Goal: Task Accomplishment & Management: Manage account settings

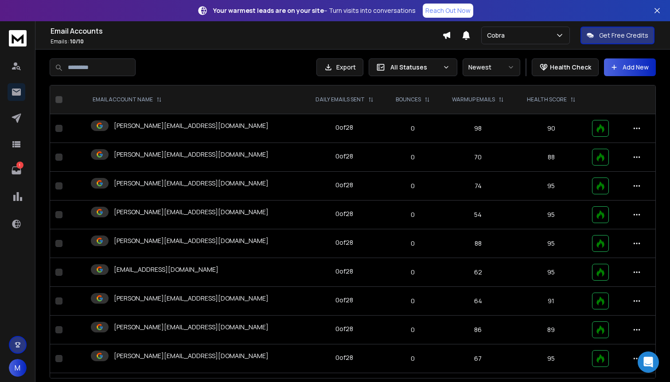
click at [656, 11] on icon at bounding box center [656, 10] width 5 height 5
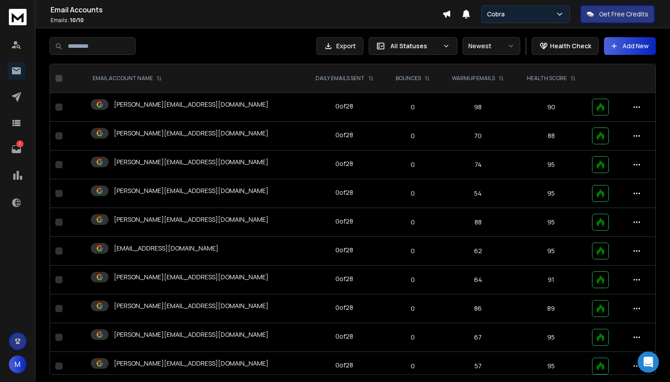
click at [553, 17] on div "Cobra" at bounding box center [525, 14] width 77 height 9
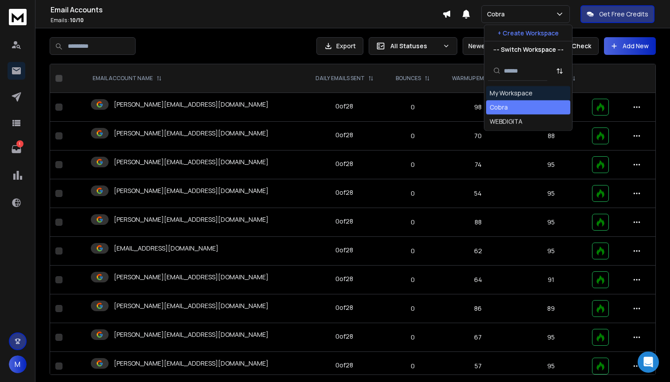
click at [534, 35] on p "+ Create Workspace" at bounding box center [528, 33] width 61 height 9
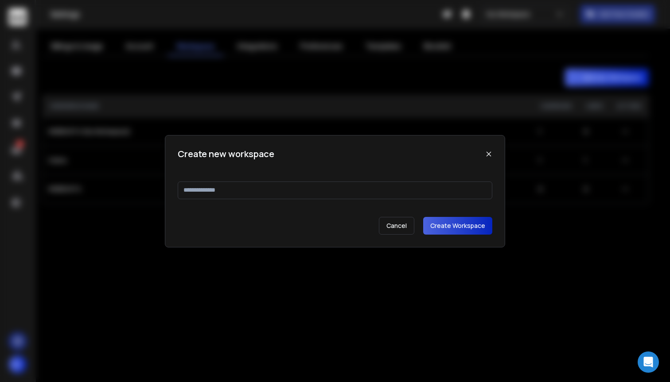
click at [338, 187] on input at bounding box center [335, 191] width 315 height 18
type input "******"
click at [434, 230] on button "Create Workspace" at bounding box center [457, 226] width 69 height 18
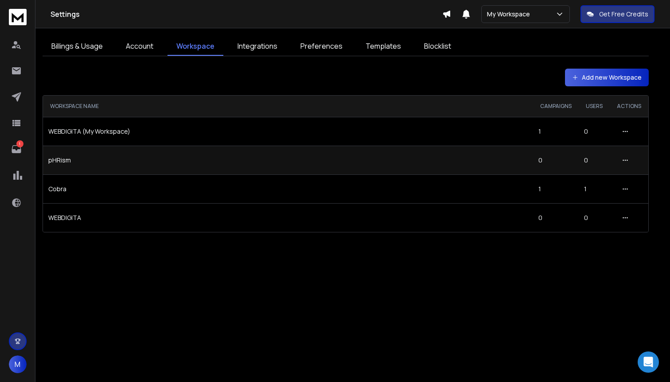
click at [351, 163] on td "pHRism" at bounding box center [288, 160] width 490 height 29
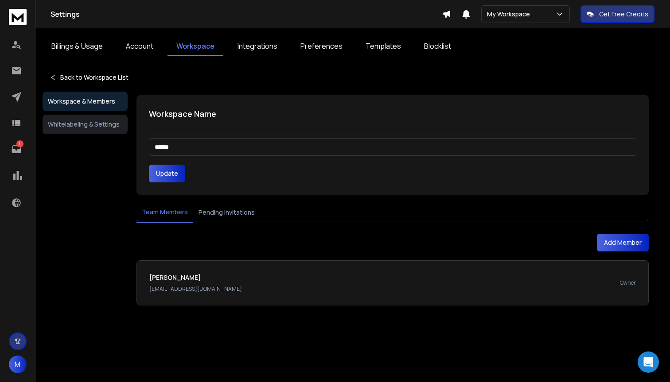
click at [610, 244] on button "Add Member" at bounding box center [623, 243] width 52 height 18
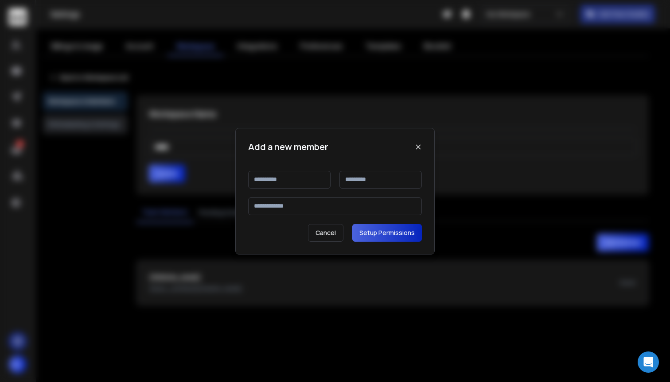
click at [310, 185] on input at bounding box center [289, 180] width 82 height 18
type input "**"
type input "******"
type input "**********"
click at [393, 233] on button "Setup Permissions" at bounding box center [387, 233] width 70 height 18
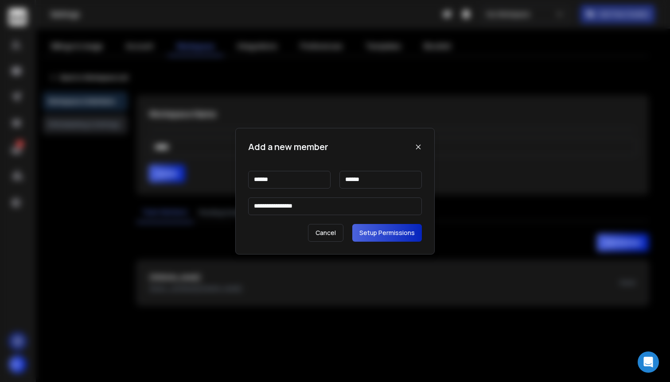
type input "******"
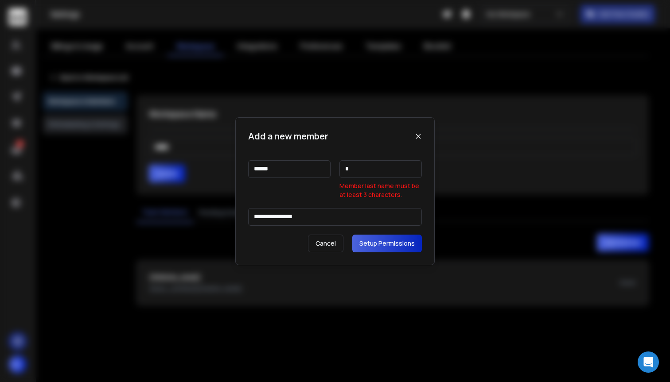
type input "*"
click at [290, 171] on input "******" at bounding box center [289, 169] width 82 height 18
type input "**"
type input "******"
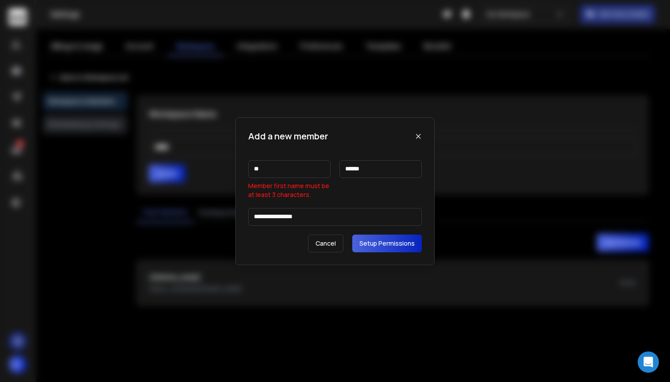
click at [380, 246] on button "Setup Permissions" at bounding box center [387, 244] width 70 height 18
click at [367, 192] on div "******" at bounding box center [380, 179] width 82 height 39
click at [388, 253] on div "**********" at bounding box center [334, 191] width 199 height 148
click at [390, 249] on button "Setup Permissions" at bounding box center [387, 244] width 70 height 18
click at [262, 167] on input "**" at bounding box center [289, 169] width 82 height 18
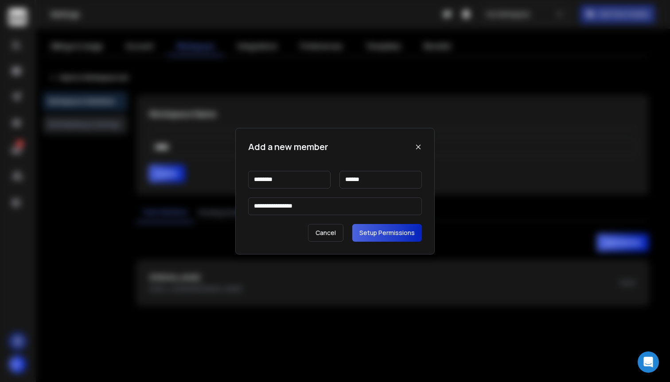
type input "********"
click at [324, 154] on div "Add a new member" at bounding box center [335, 156] width 174 height 30
click at [378, 234] on button "Setup Permissions" at bounding box center [387, 233] width 70 height 18
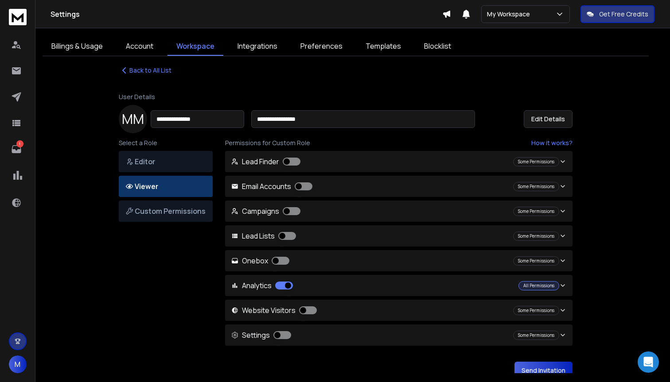
scroll to position [45, 0]
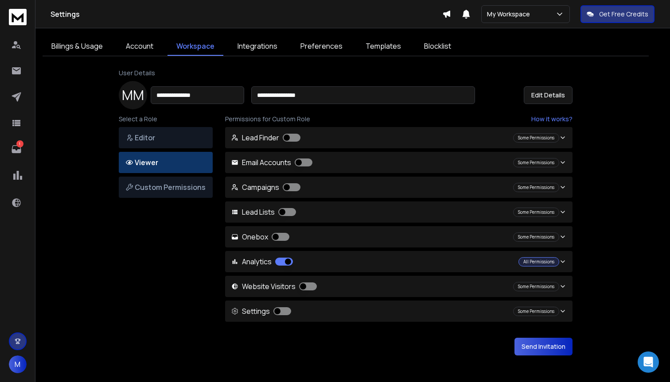
click at [562, 313] on icon "button" at bounding box center [562, 311] width 7 height 7
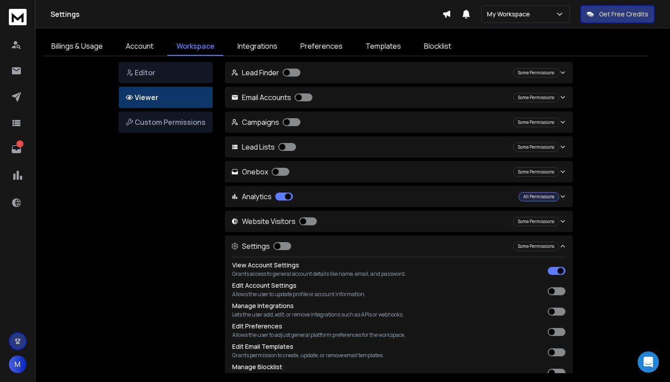
scroll to position [98, 0]
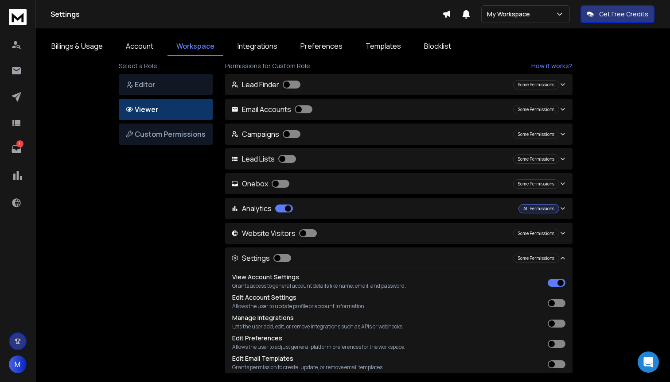
click at [540, 85] on div "Some Permissions" at bounding box center [536, 84] width 46 height 9
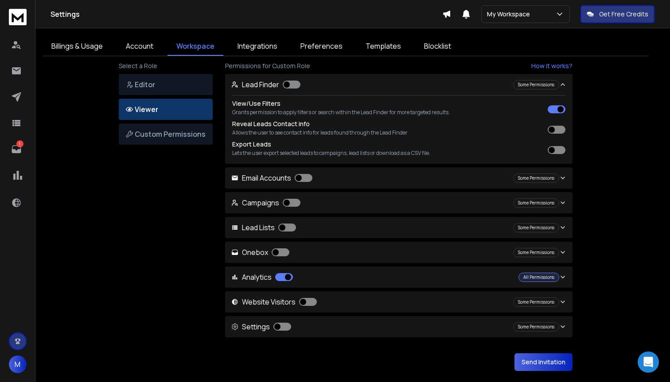
click at [556, 108] on button "View/Use Filters" at bounding box center [557, 109] width 18 height 8
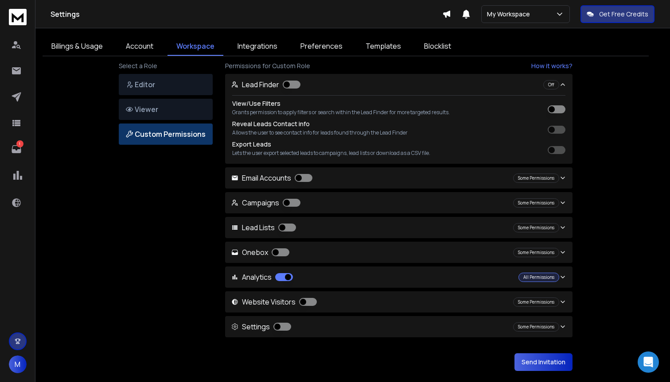
click at [563, 176] on icon "button" at bounding box center [562, 178] width 7 height 7
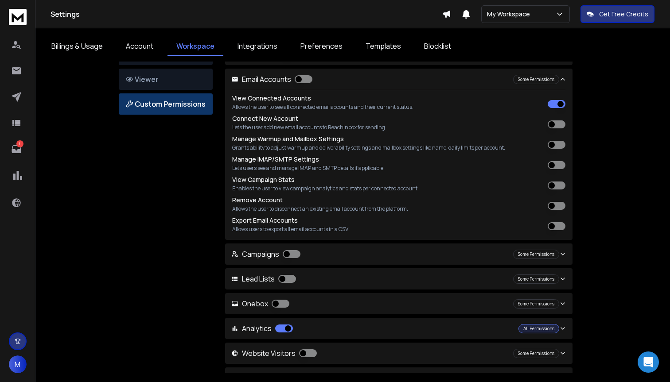
scroll to position [113, 0]
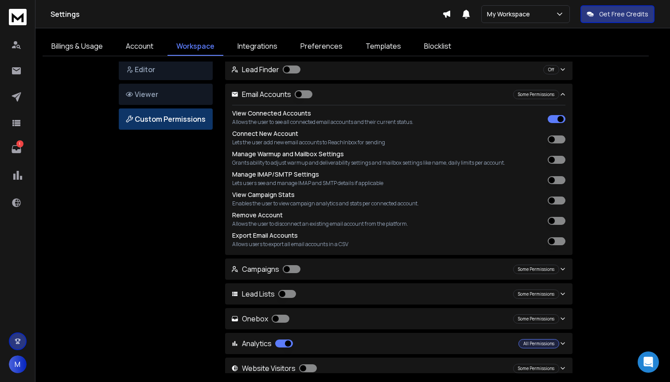
click at [306, 93] on button "button" at bounding box center [304, 94] width 18 height 8
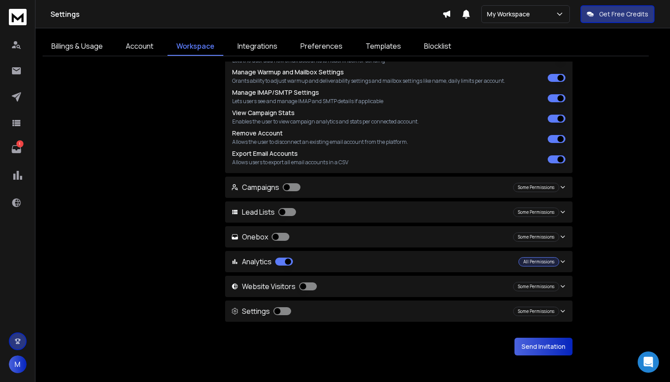
click at [360, 183] on div "Campaigns Some Permissions" at bounding box center [395, 187] width 328 height 11
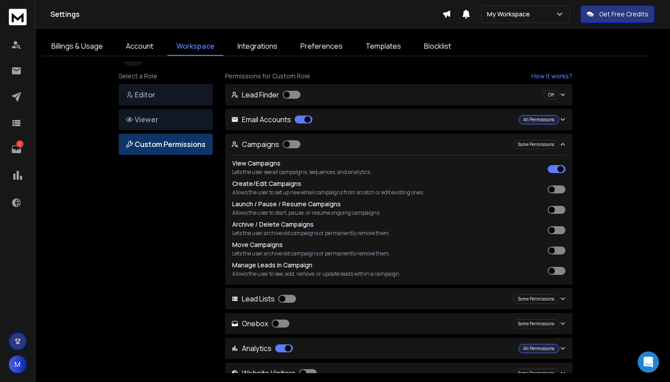
scroll to position [82, 0]
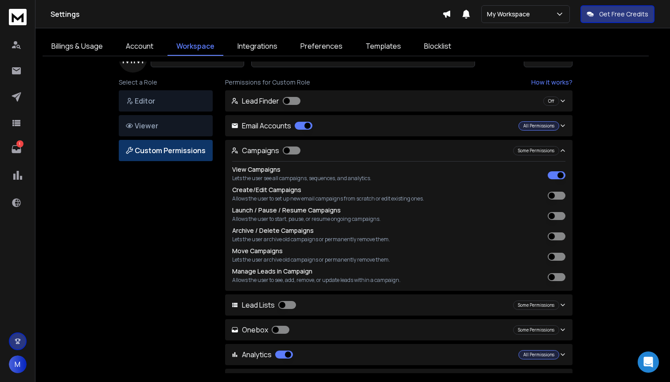
click at [292, 152] on button "button" at bounding box center [292, 151] width 18 height 8
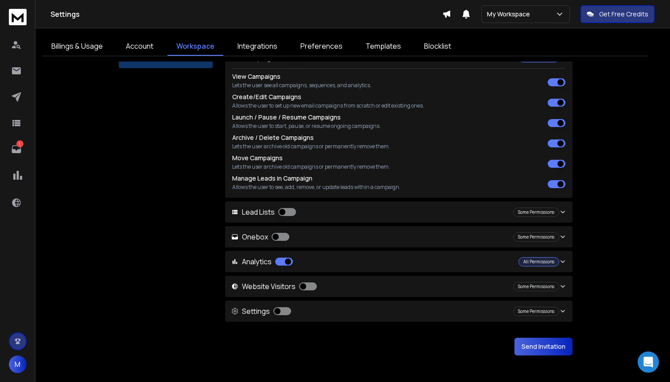
click at [382, 213] on div "Lead Lists Some Permissions" at bounding box center [395, 212] width 328 height 11
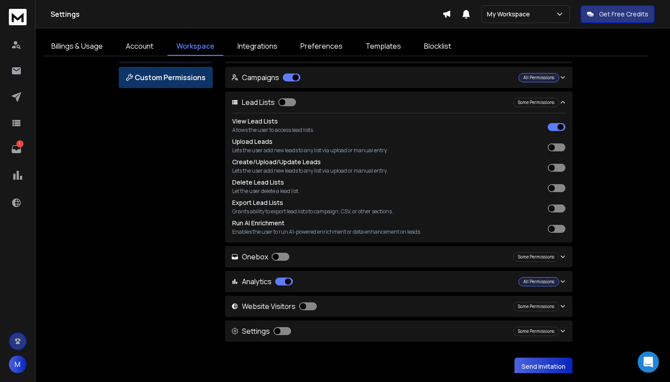
scroll to position [153, 0]
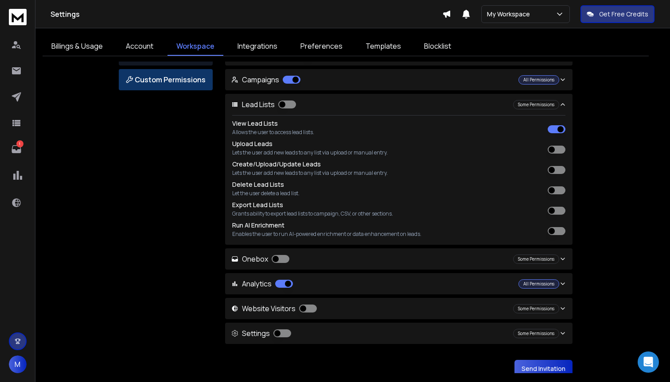
click at [286, 106] on button "button" at bounding box center [287, 105] width 18 height 8
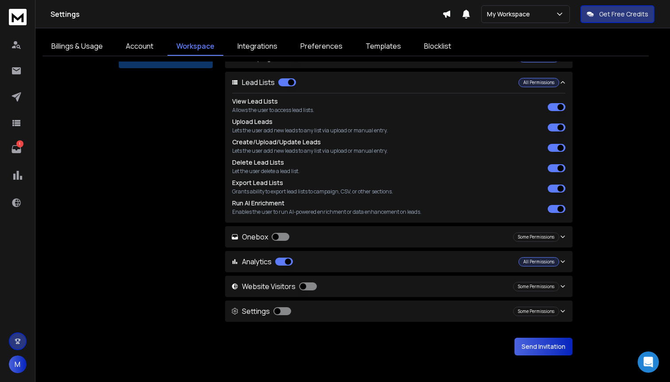
click at [377, 241] on div "Onebox Some Permissions" at bounding box center [395, 237] width 328 height 11
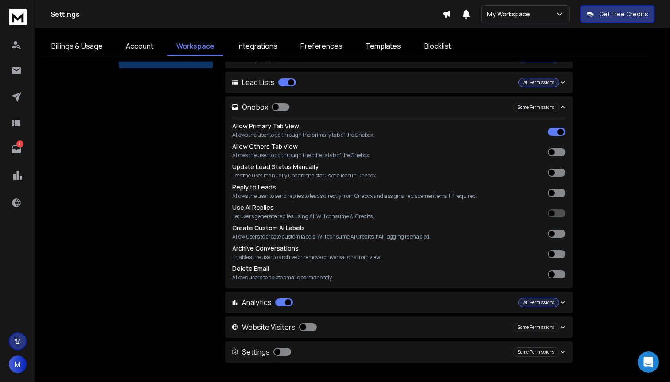
click at [277, 109] on button "button" at bounding box center [281, 107] width 18 height 8
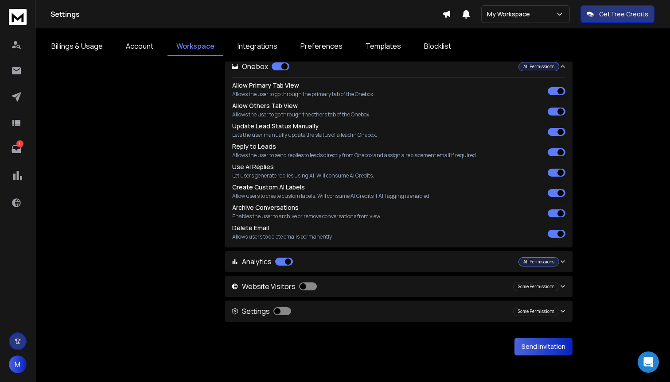
click at [362, 286] on div "Website Visitors Some Permissions" at bounding box center [395, 286] width 328 height 11
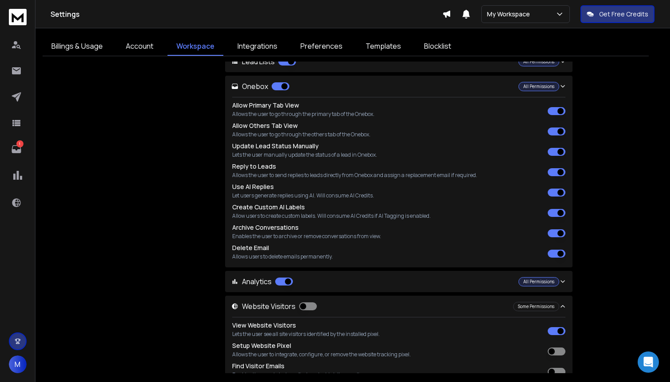
scroll to position [195, 0]
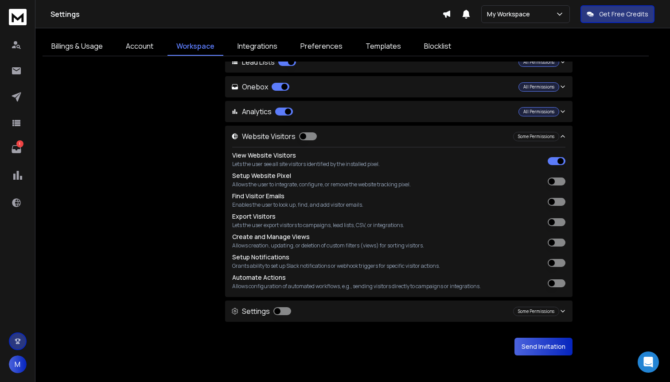
click at [309, 138] on button "button" at bounding box center [308, 136] width 18 height 8
click at [345, 307] on div "Settings Some Permissions" at bounding box center [395, 311] width 328 height 11
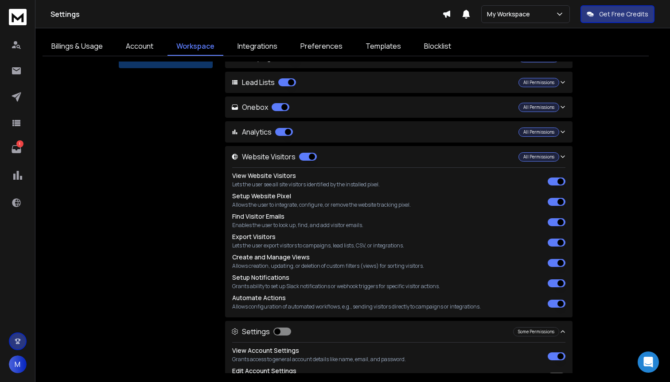
scroll to position [175, 0]
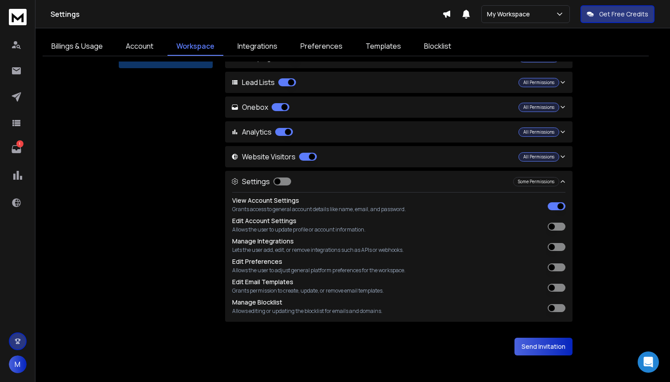
click at [280, 182] on button "button" at bounding box center [282, 182] width 18 height 8
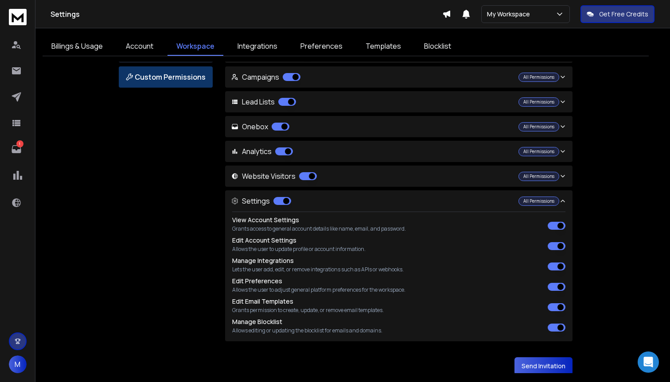
scroll to position [171, 0]
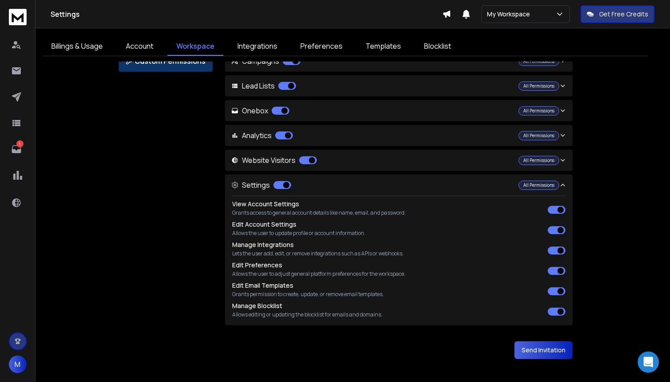
click at [543, 355] on button "Send Invitation" at bounding box center [543, 351] width 58 height 18
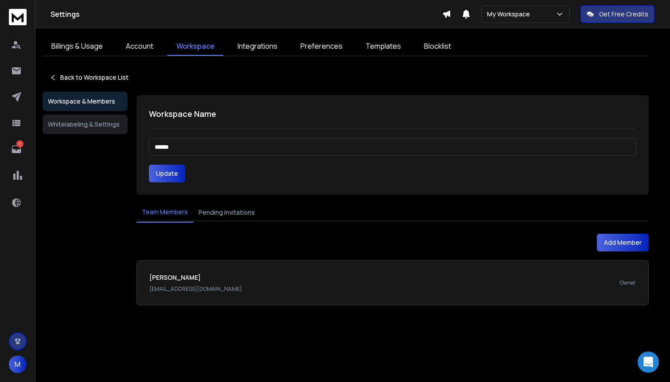
click at [217, 206] on button "Pending Invitations" at bounding box center [226, 212] width 67 height 19
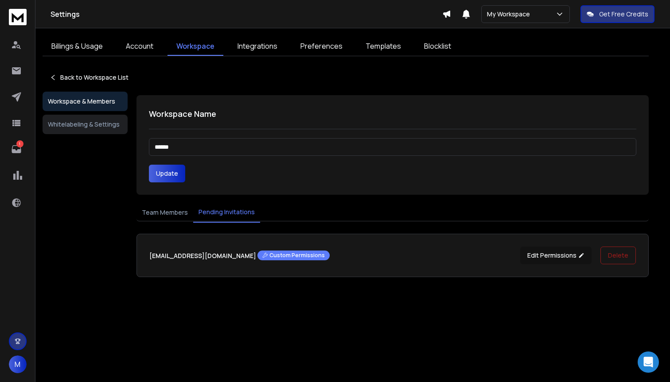
click at [174, 210] on button "Team Members" at bounding box center [164, 212] width 57 height 19
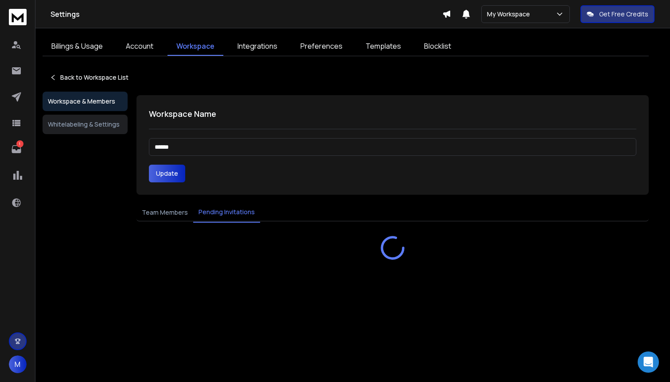
click at [230, 211] on button "Pending Invitations" at bounding box center [226, 212] width 67 height 20
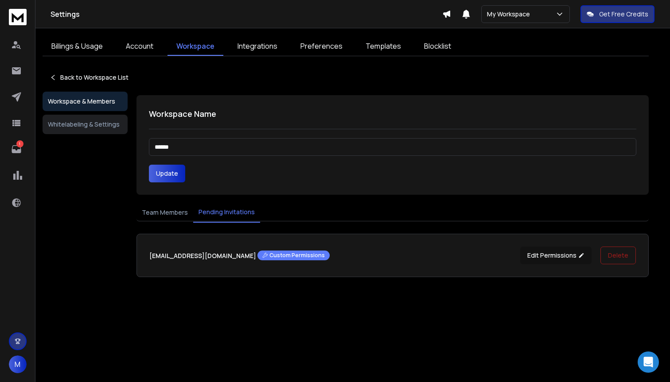
click at [93, 126] on button "Whitelabeling & Settings" at bounding box center [85, 124] width 85 height 19
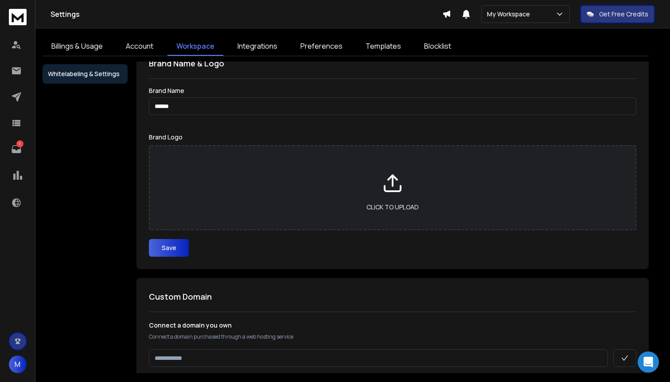
scroll to position [57, 0]
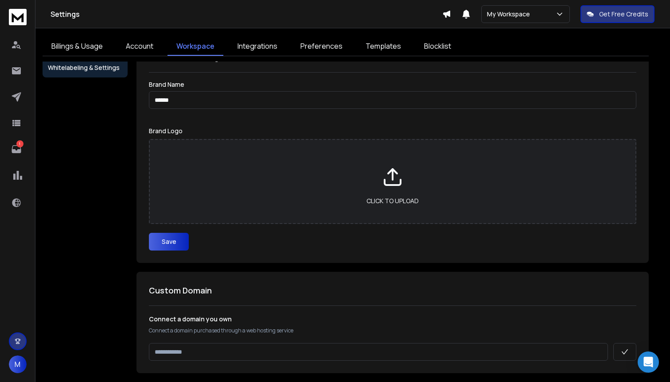
click at [193, 357] on input at bounding box center [378, 352] width 459 height 18
click at [133, 274] on div "Workspace & Members Whitelabeling & Settings Brand Name & Logo Brand Name *****…" at bounding box center [346, 206] width 606 height 335
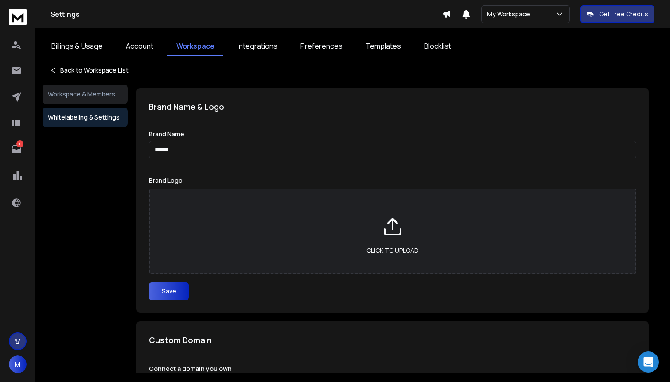
scroll to position [0, 0]
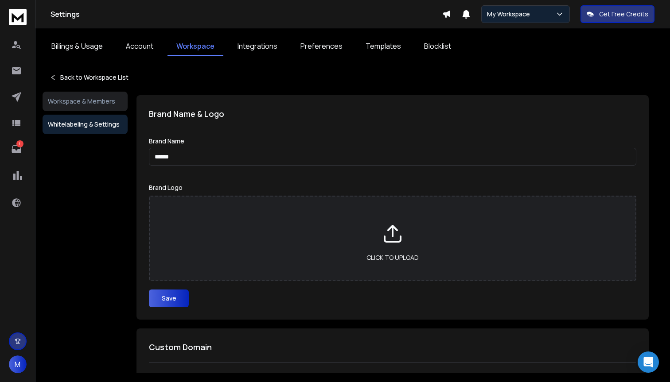
click at [532, 10] on p "My Workspace" at bounding box center [510, 14] width 47 height 9
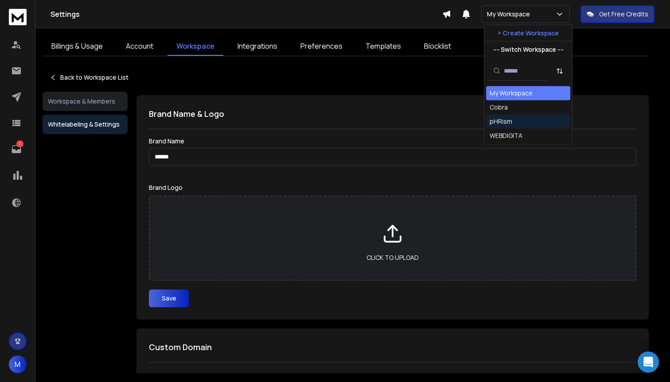
click at [517, 120] on div "pHRism" at bounding box center [528, 122] width 84 height 14
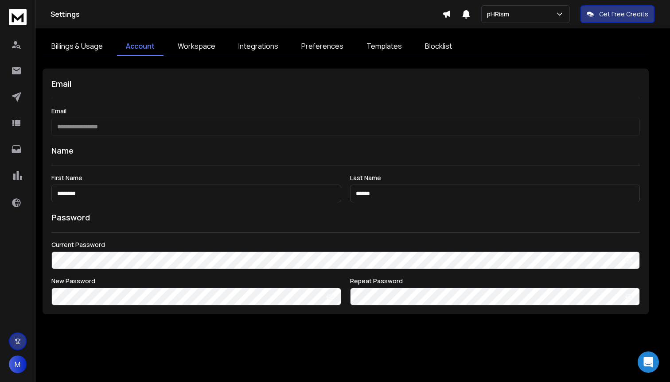
click at [99, 45] on link "Billings & Usage" at bounding box center [77, 46] width 69 height 19
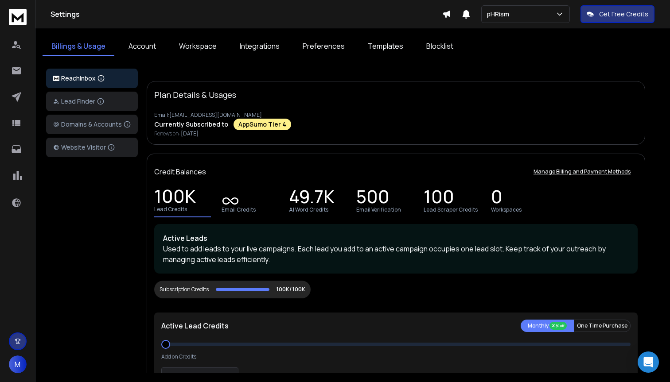
click at [23, 24] on img at bounding box center [18, 17] width 18 height 16
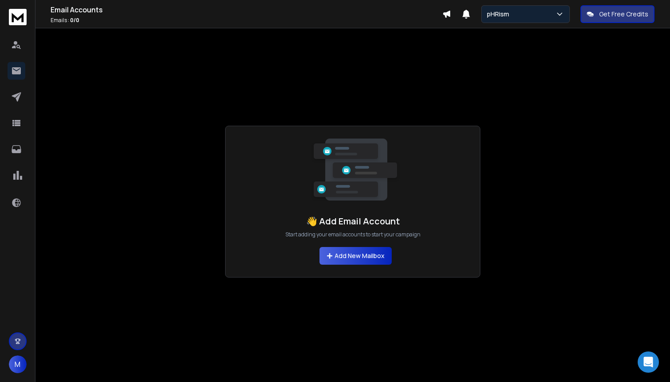
click at [496, 17] on p "pHRism" at bounding box center [500, 14] width 26 height 9
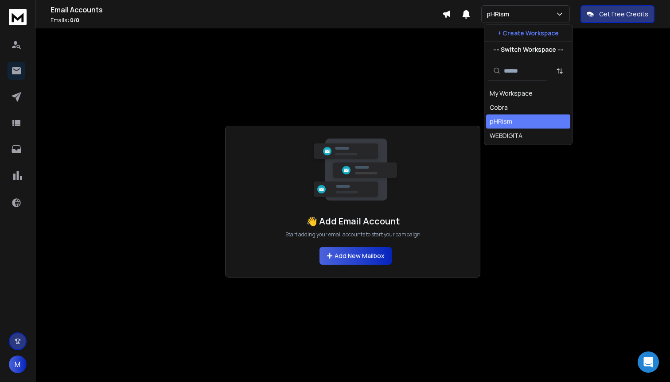
click at [511, 116] on div "pHRism" at bounding box center [528, 122] width 84 height 14
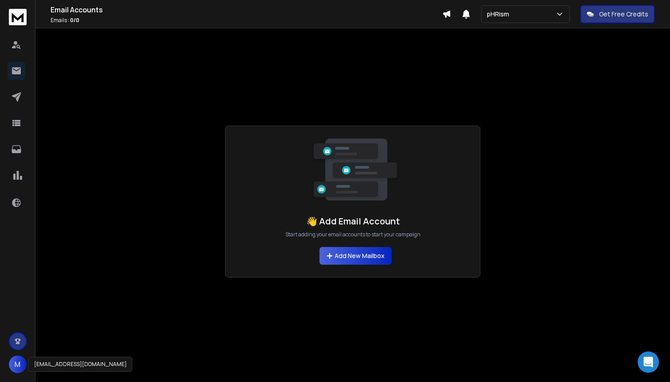
click at [19, 363] on span "M" at bounding box center [18, 365] width 18 height 18
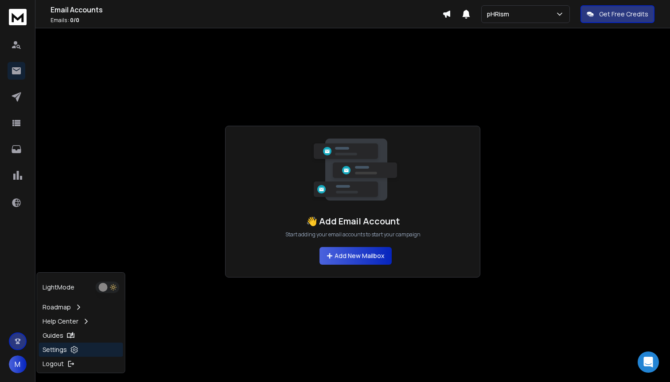
click at [66, 351] on p "Settings" at bounding box center [55, 350] width 24 height 9
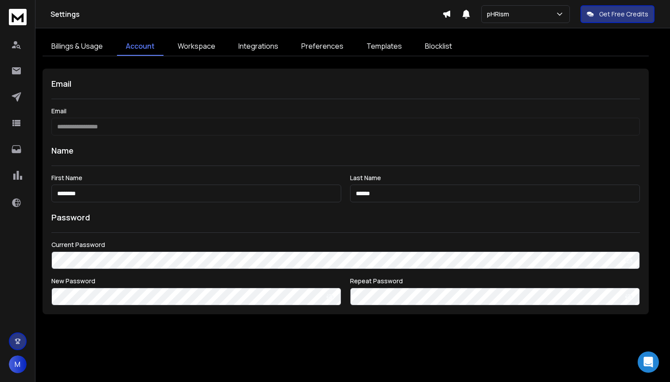
click at [69, 43] on link "Billings & Usage" at bounding box center [77, 46] width 69 height 19
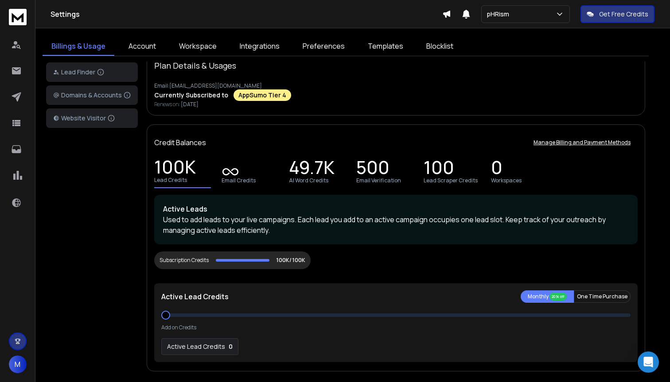
scroll to position [33, 0]
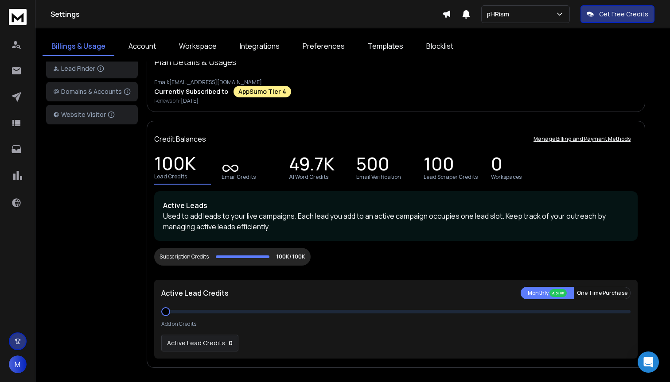
click at [147, 195] on div "Credit Balances Manage Billing and Payment Methods 100K Lead Credits Email Cred…" at bounding box center [396, 244] width 498 height 247
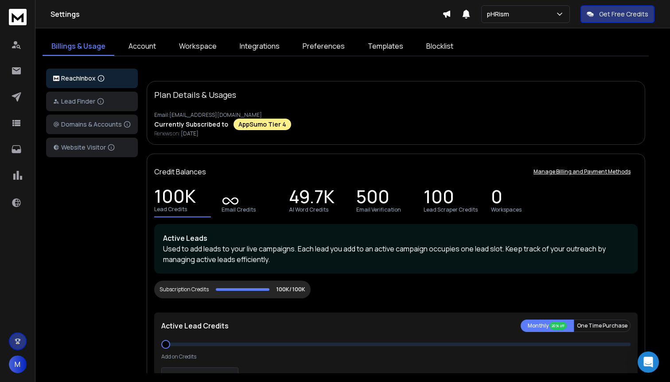
click at [115, 102] on button "Lead Finder" at bounding box center [92, 101] width 92 height 19
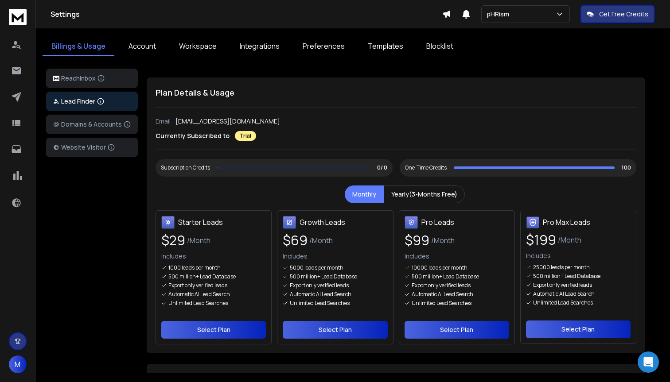
click at [117, 124] on button "Domains & Accounts" at bounding box center [92, 124] width 92 height 19
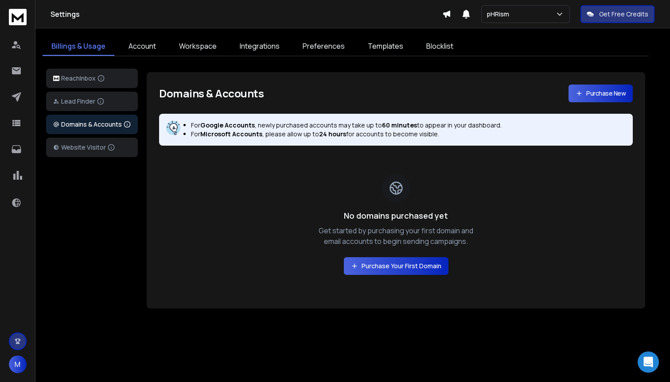
click at [99, 144] on button "Website Visitor" at bounding box center [92, 147] width 92 height 19
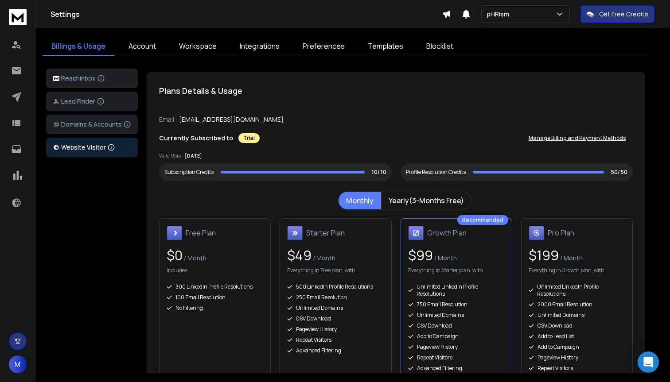
click at [145, 41] on link "Account" at bounding box center [142, 46] width 45 height 19
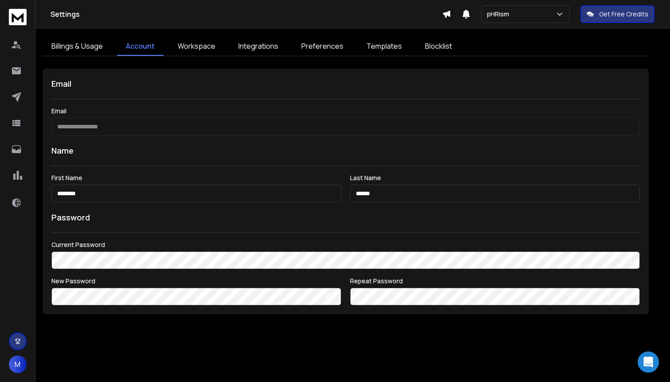
click at [187, 48] on link "Workspace" at bounding box center [196, 46] width 55 height 19
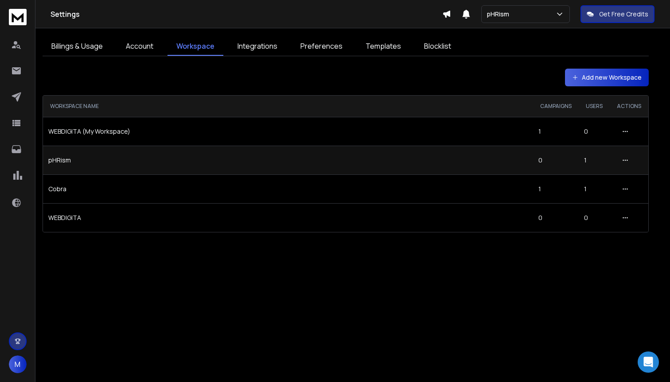
click at [58, 159] on td "pHRism" at bounding box center [288, 160] width 490 height 29
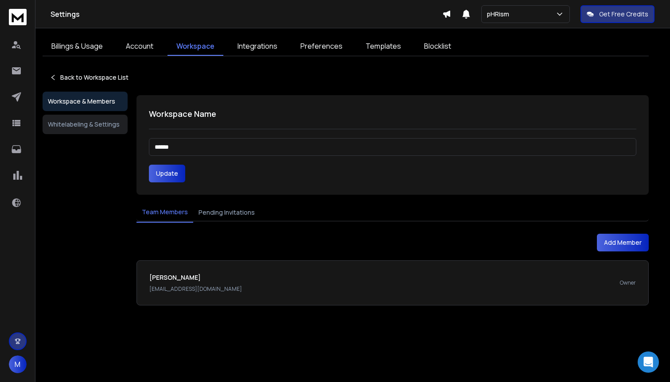
click at [85, 128] on button "Whitelabeling & Settings" at bounding box center [85, 124] width 85 height 19
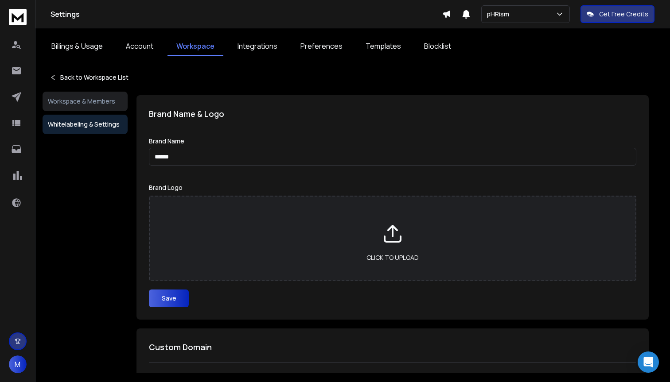
click at [97, 100] on button "Workspace & Members" at bounding box center [85, 101] width 85 height 19
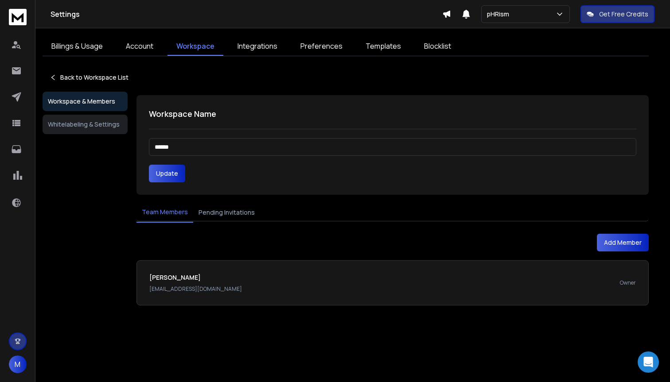
click at [231, 225] on div "Team Members Pending Invitations Add Member Mohammed Mazhar reachmzr@gmail.com …" at bounding box center [392, 255] width 512 height 102
click at [235, 215] on button "Pending Invitations" at bounding box center [226, 212] width 67 height 19
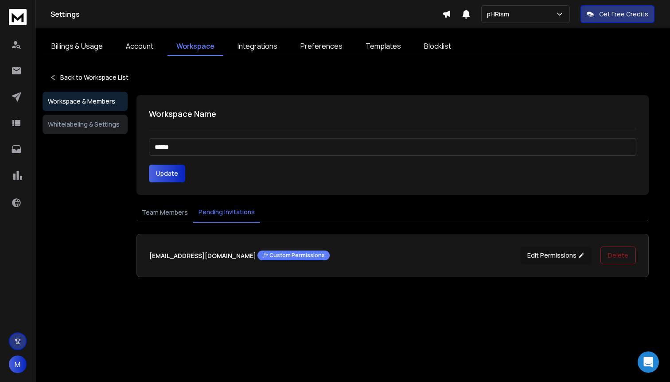
click at [572, 254] on button "Edit Permissions" at bounding box center [555, 256] width 71 height 18
click at [584, 255] on icon at bounding box center [581, 256] width 6 height 6
click at [552, 255] on button "Edit Permissions" at bounding box center [555, 256] width 71 height 18
click at [530, 255] on button "Edit Permissions" at bounding box center [555, 256] width 71 height 18
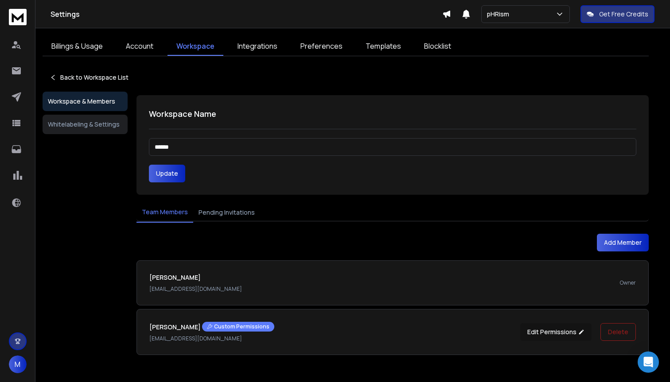
click at [578, 334] on button "Edit Permissions" at bounding box center [555, 332] width 71 height 18
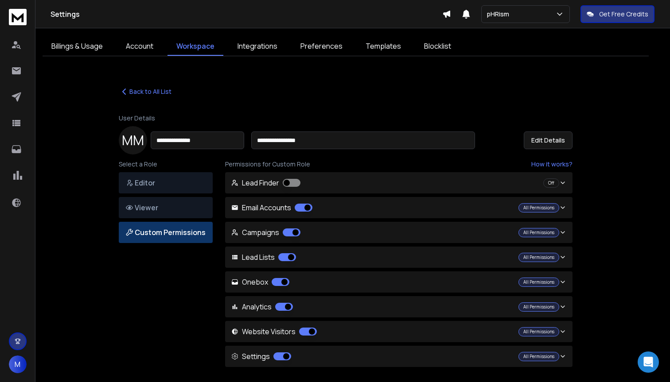
scroll to position [45, 0]
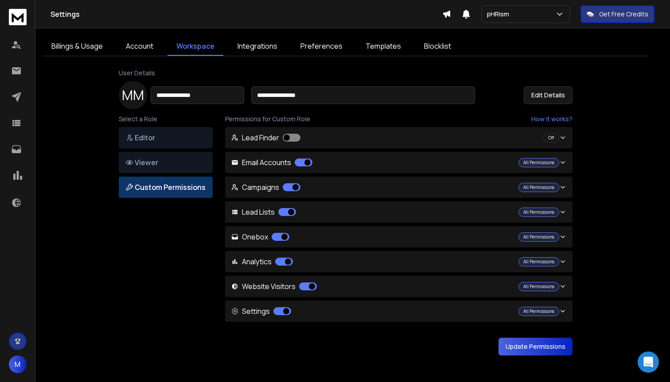
click at [564, 311] on icon "button" at bounding box center [562, 311] width 7 height 7
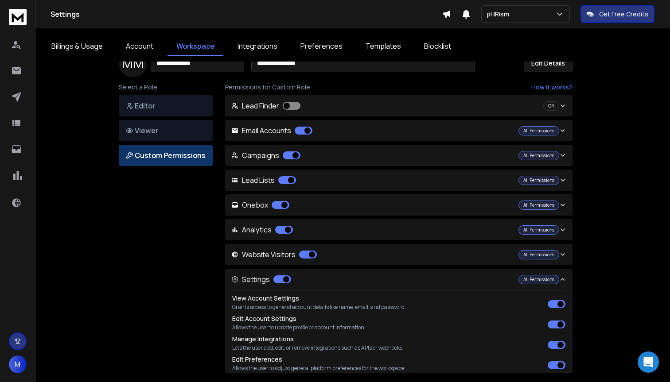
scroll to position [72, 0]
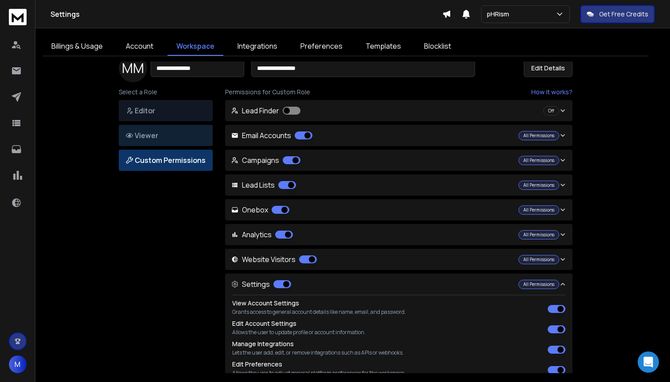
click at [198, 133] on p "Viewer" at bounding box center [166, 135] width 80 height 11
click at [132, 133] on button "Viewer" at bounding box center [128, 136] width 7 height 22
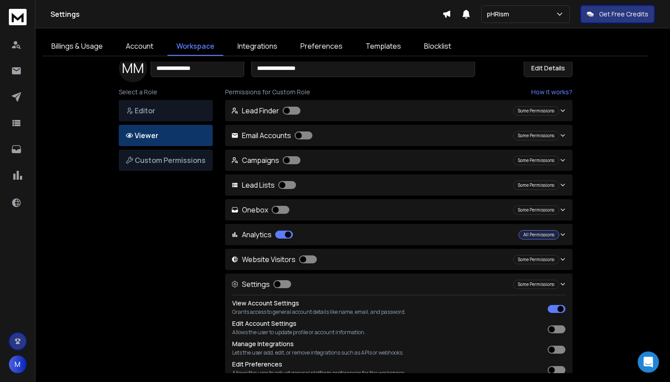
scroll to position [45, 0]
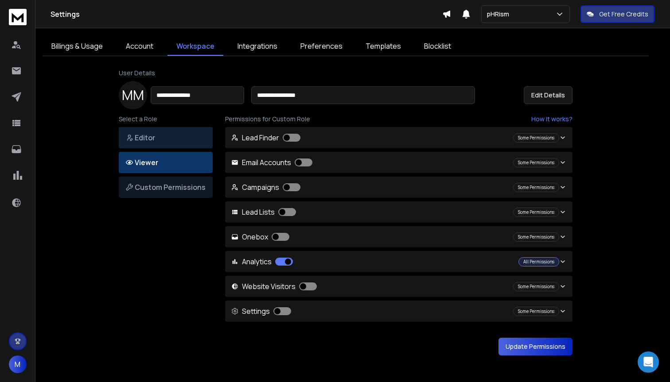
click at [198, 138] on p "Editor" at bounding box center [166, 137] width 80 height 11
click at [132, 138] on button "Editor" at bounding box center [128, 138] width 7 height 22
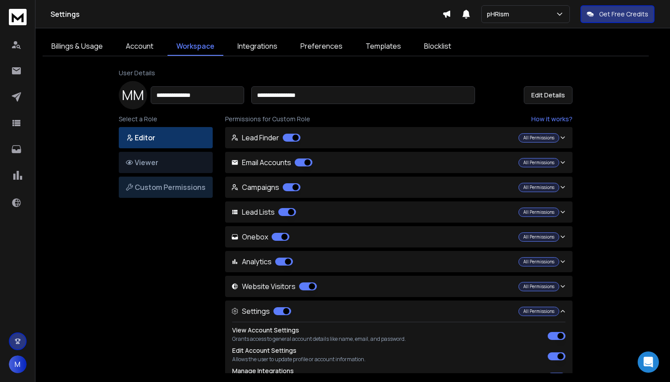
click at [197, 191] on p "Custom Permissions" at bounding box center [166, 187] width 80 height 11
click at [132, 191] on button "Custom Permissions" at bounding box center [128, 187] width 7 height 22
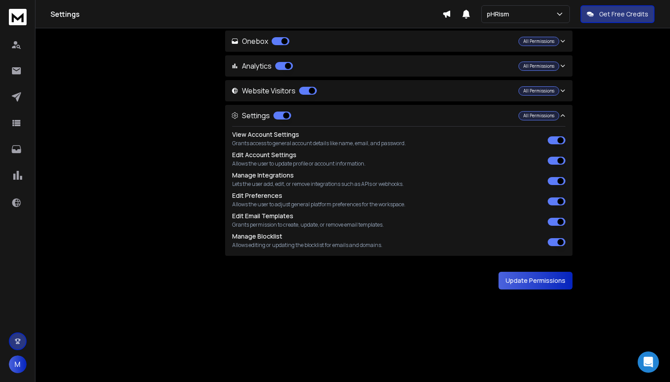
scroll to position [66, 0]
click at [23, 365] on span "M" at bounding box center [18, 365] width 18 height 18
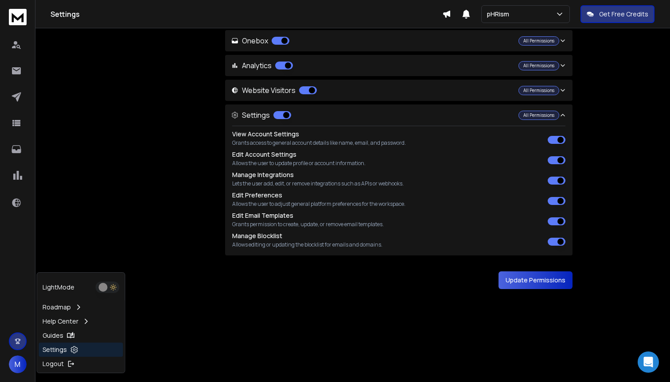
click at [63, 350] on p "Settings" at bounding box center [55, 350] width 24 height 9
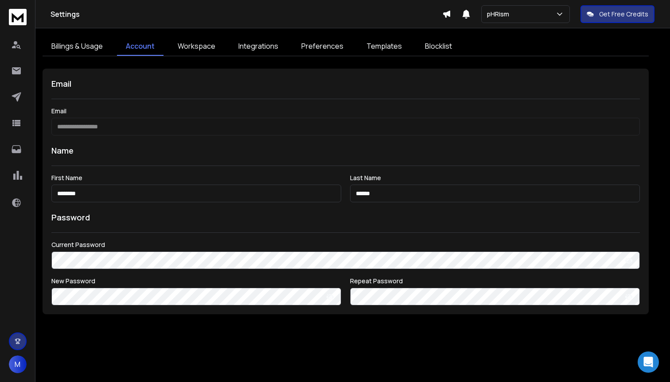
click at [87, 51] on link "Billings & Usage" at bounding box center [77, 46] width 69 height 19
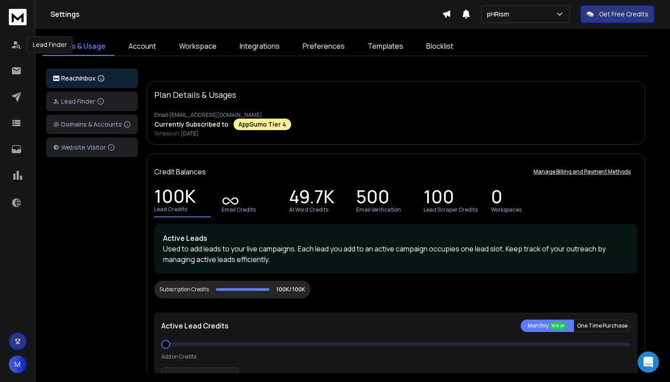
click at [20, 19] on img at bounding box center [18, 17] width 18 height 16
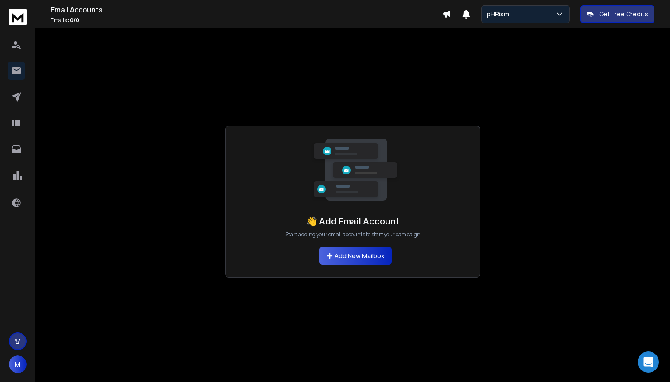
click at [513, 17] on p "pHRism" at bounding box center [500, 14] width 26 height 9
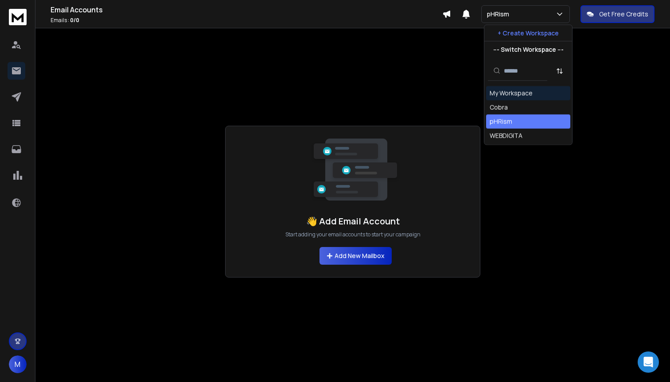
click at [329, 75] on div "👋 Add Email Account Start adding your email accounts to start your campaign Add…" at bounding box center [353, 201] width 606 height 329
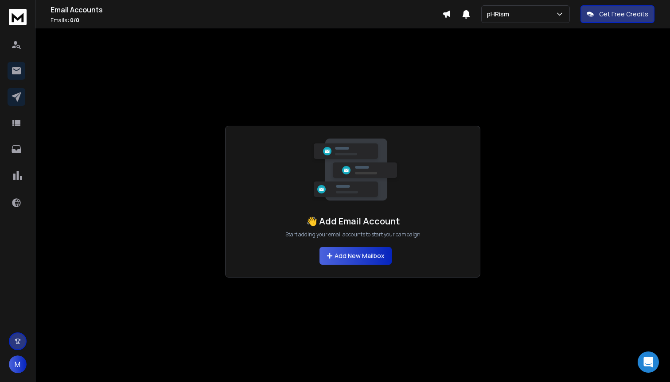
click at [21, 91] on link at bounding box center [17, 97] width 18 height 18
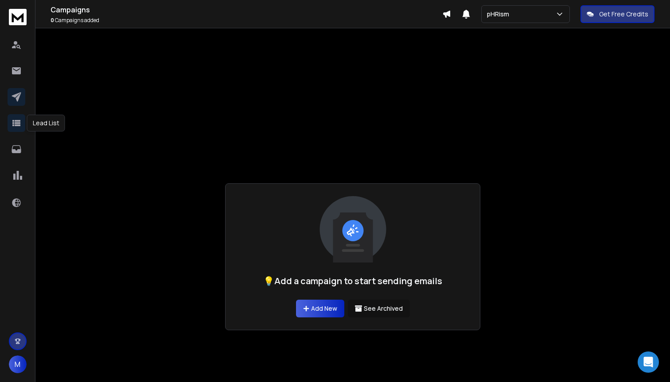
click at [23, 121] on link at bounding box center [17, 123] width 18 height 18
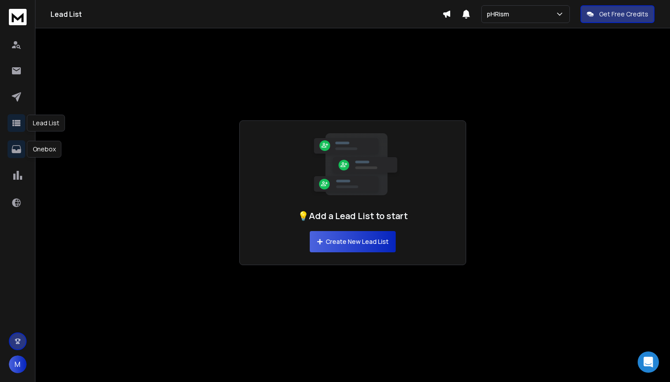
click at [23, 150] on link at bounding box center [17, 149] width 18 height 18
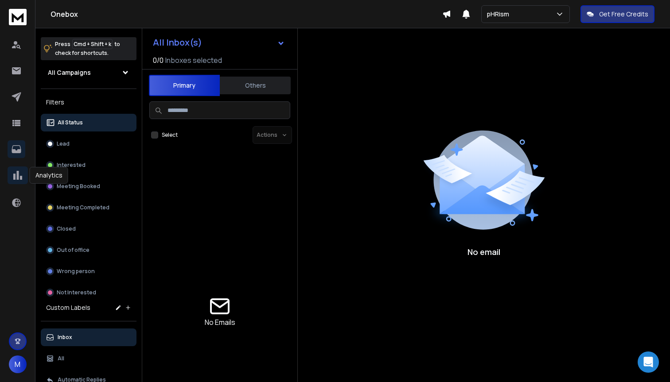
click at [21, 175] on icon at bounding box center [17, 175] width 13 height 13
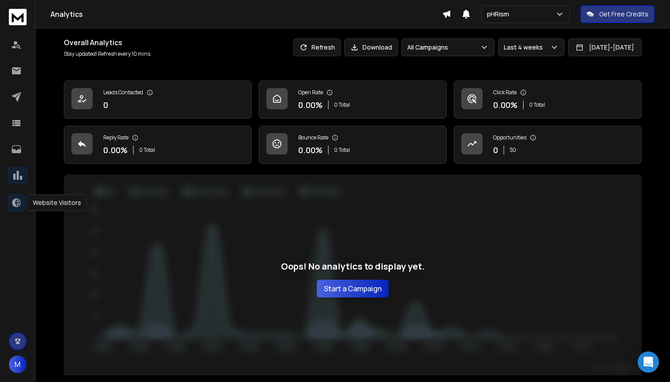
click at [21, 204] on icon at bounding box center [16, 203] width 11 height 11
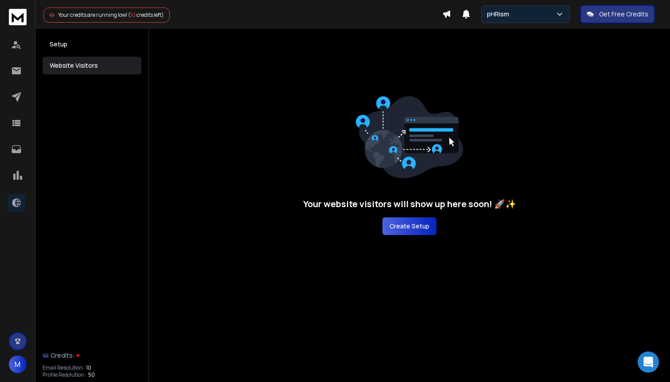
click at [519, 17] on div "pHRism" at bounding box center [525, 14] width 77 height 9
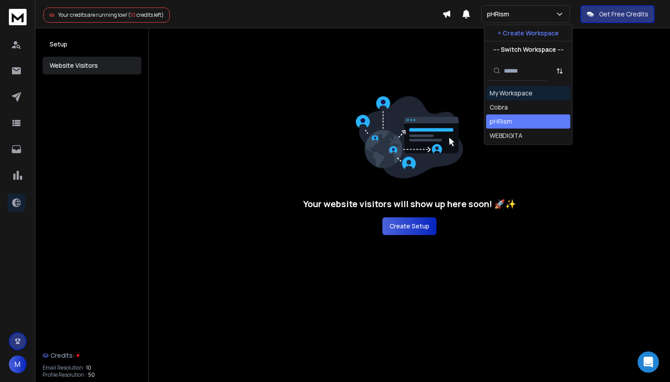
click at [510, 95] on div "My Workspace" at bounding box center [511, 93] width 43 height 9
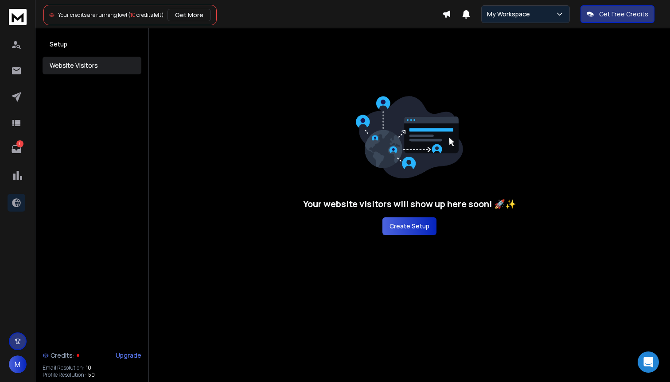
click at [551, 15] on div "My Workspace" at bounding box center [525, 14] width 77 height 9
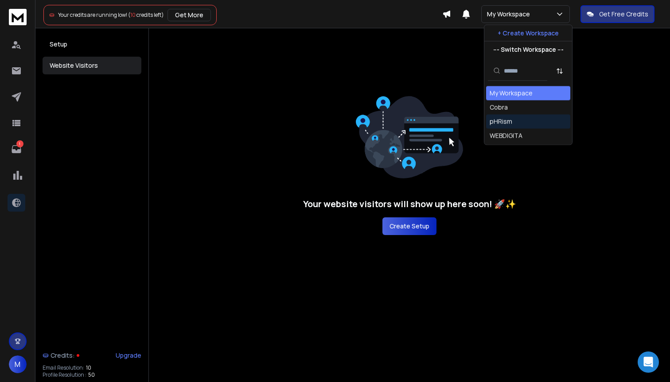
click at [525, 109] on div "Cobra" at bounding box center [528, 108] width 84 height 14
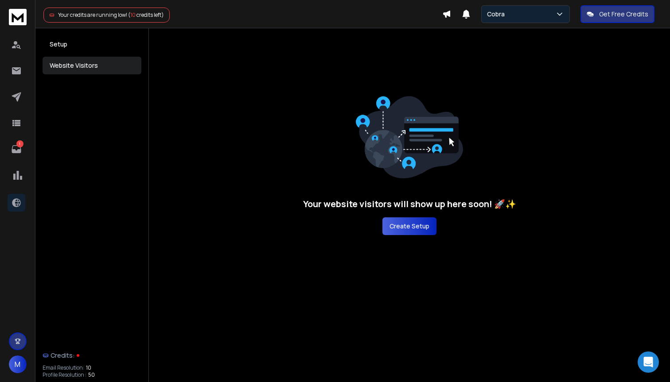
click at [525, 17] on div "Cobra" at bounding box center [525, 14] width 77 height 9
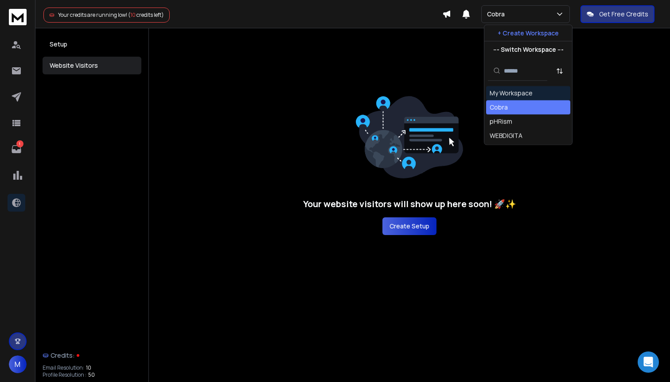
click at [515, 91] on div "My Workspace" at bounding box center [511, 93] width 43 height 9
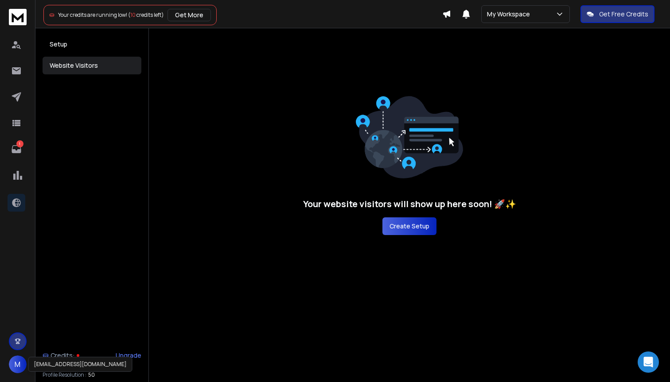
click at [19, 365] on span "M" at bounding box center [18, 365] width 18 height 18
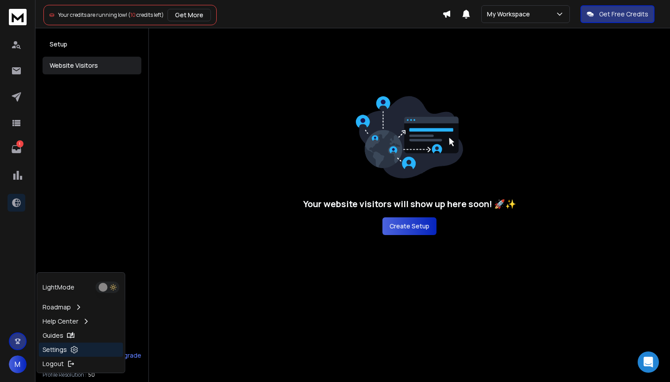
click at [58, 348] on p "Settings" at bounding box center [55, 350] width 24 height 9
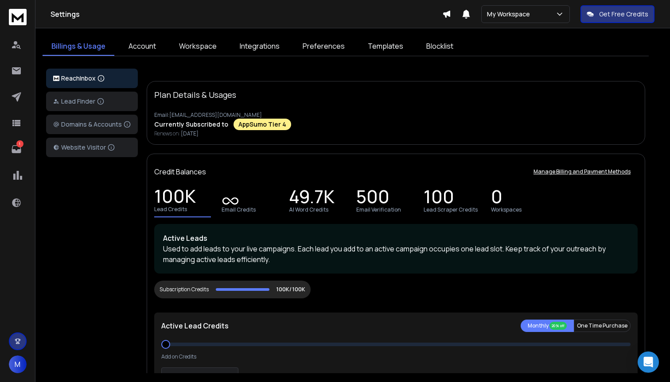
click at [145, 53] on link "Account" at bounding box center [142, 46] width 45 height 19
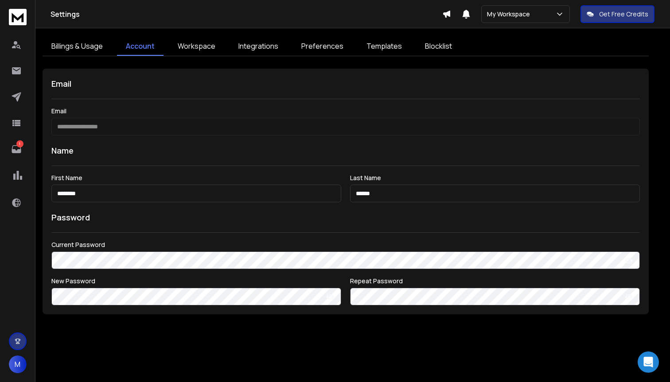
click at [196, 49] on link "Workspace" at bounding box center [196, 46] width 55 height 19
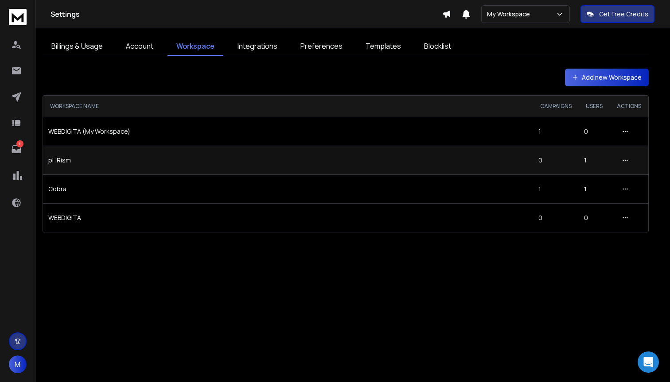
click at [463, 156] on td "pHRism" at bounding box center [288, 160] width 490 height 29
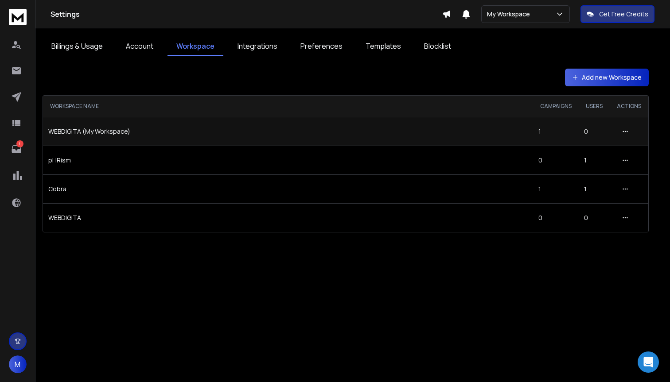
click at [449, 131] on td "WEBDIGITA (My Workspace)" at bounding box center [288, 131] width 490 height 29
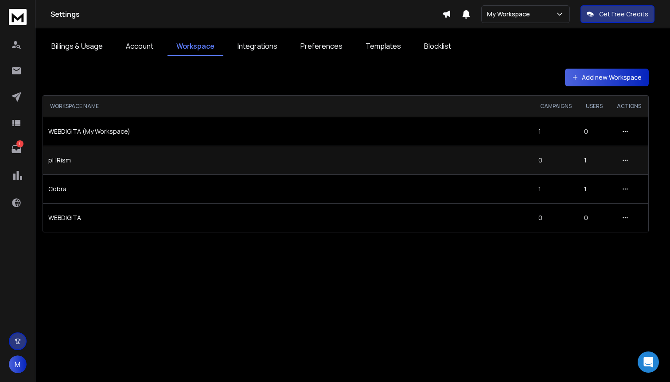
click at [433, 169] on td "pHRism" at bounding box center [288, 160] width 490 height 29
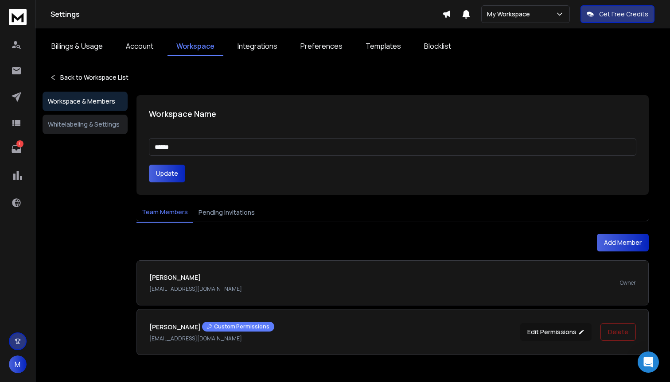
click at [94, 126] on button "Whitelabeling & Settings" at bounding box center [85, 124] width 85 height 19
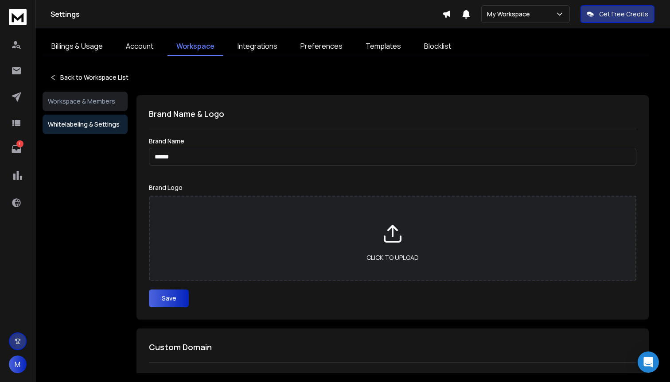
click at [114, 105] on button "Workspace & Members" at bounding box center [85, 101] width 85 height 19
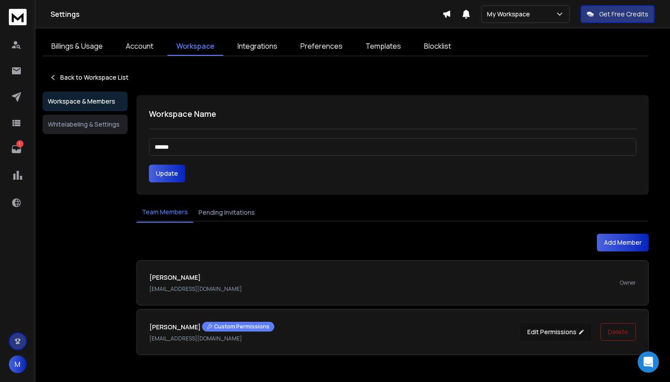
click at [224, 207] on button "Pending Invitations" at bounding box center [226, 212] width 67 height 19
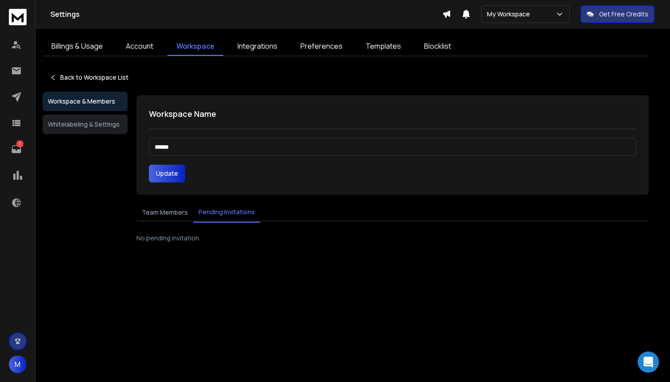
click at [166, 216] on button "Team Members" at bounding box center [164, 212] width 57 height 19
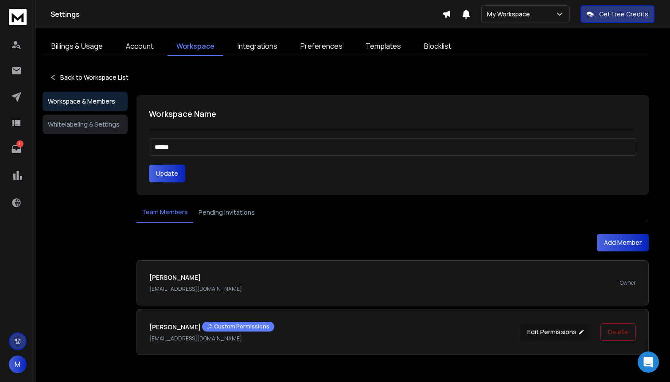
click at [529, 332] on button "Edit Permissions" at bounding box center [555, 332] width 71 height 18
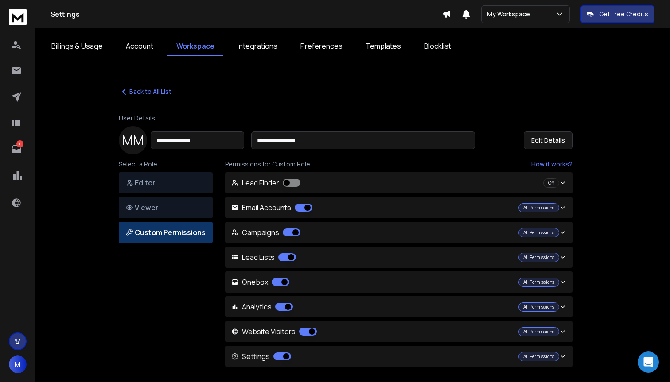
scroll to position [45, 0]
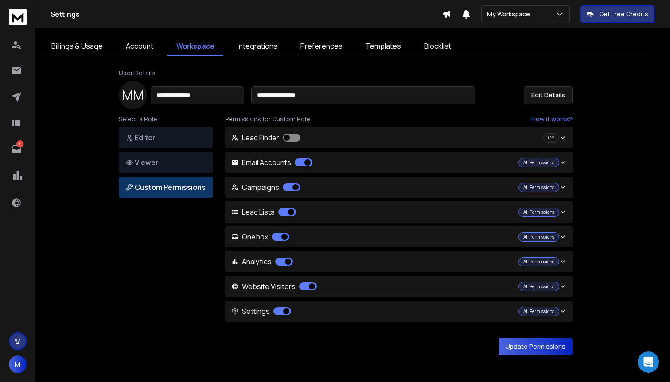
click at [564, 315] on icon "button" at bounding box center [562, 311] width 7 height 7
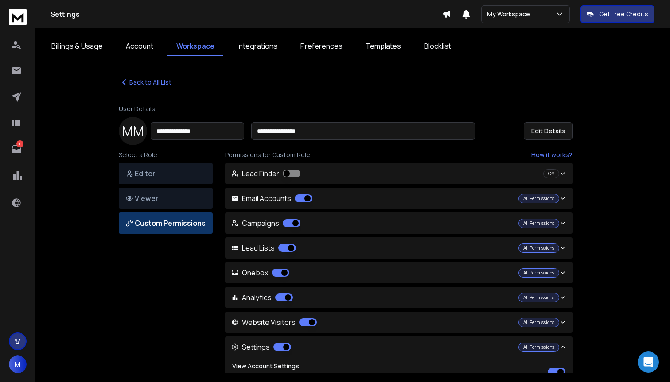
scroll to position [0, 0]
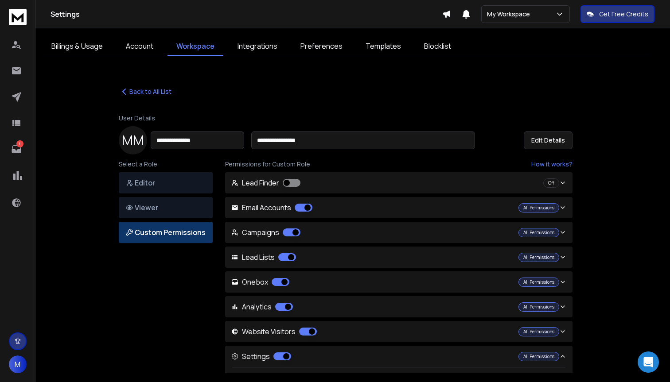
click at [286, 185] on button "button" at bounding box center [292, 183] width 18 height 8
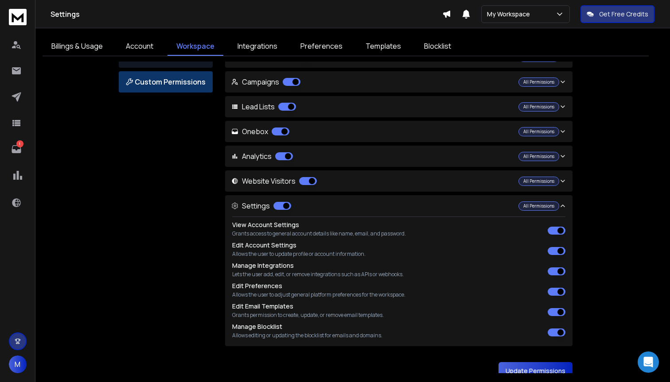
scroll to position [175, 0]
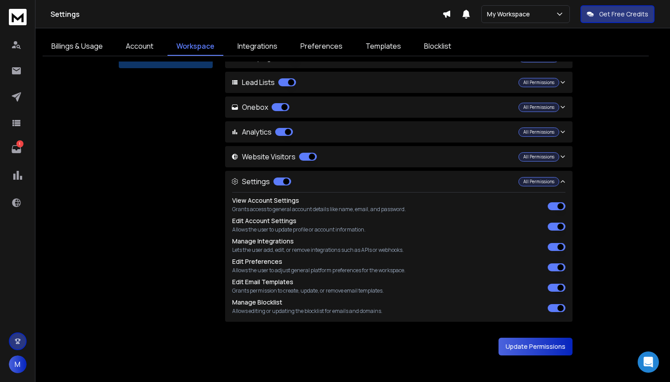
click at [548, 348] on button "Update Permissions" at bounding box center [535, 347] width 74 height 18
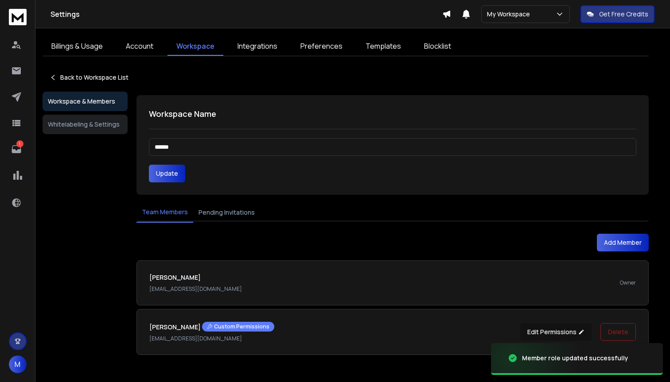
click at [109, 129] on button "Whitelabeling & Settings" at bounding box center [85, 124] width 85 height 19
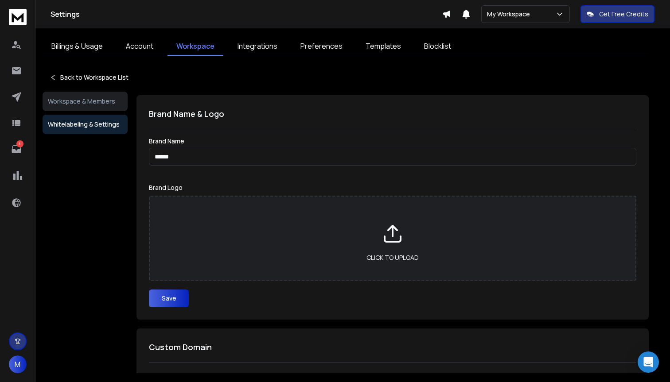
click at [251, 46] on link "Integrations" at bounding box center [258, 46] width 58 height 19
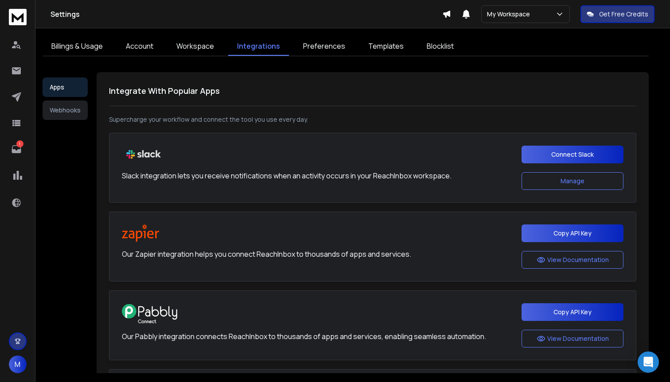
click at [322, 50] on link "Preferences" at bounding box center [324, 46] width 60 height 19
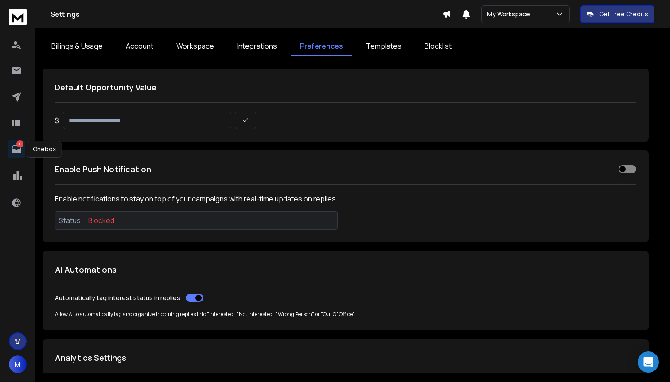
click at [21, 148] on link "1" at bounding box center [17, 149] width 18 height 18
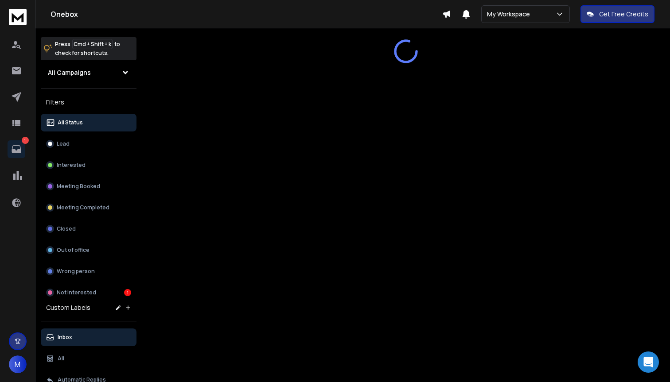
click at [103, 295] on div "All Status Lead Interested Meeting Booked Meeting Completed Closed Out of offic…" at bounding box center [89, 208] width 96 height 188
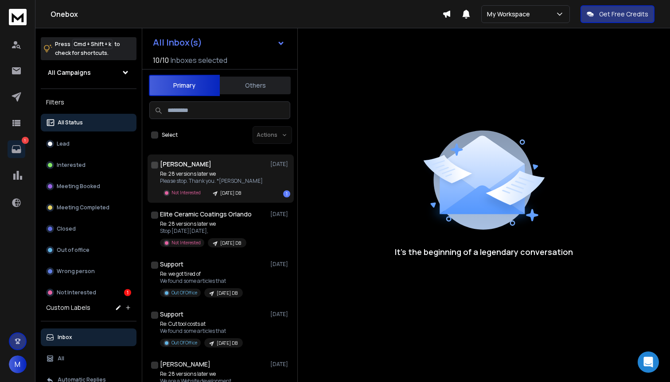
click at [238, 180] on p "Please stop. Thank you. *Tina" at bounding box center [211, 181] width 103 height 7
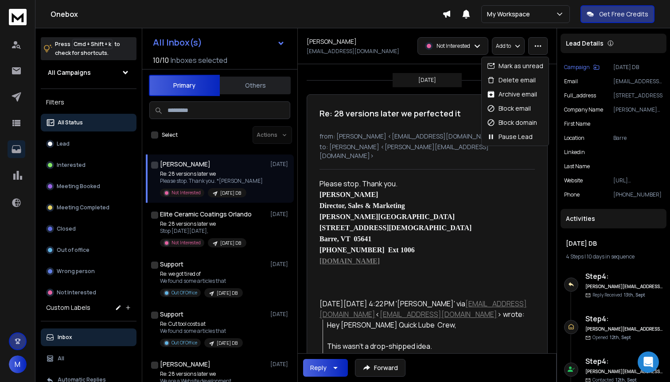
click at [537, 50] on button "button" at bounding box center [537, 46] width 19 height 18
click at [525, 109] on div "Block email" at bounding box center [509, 108] width 44 height 9
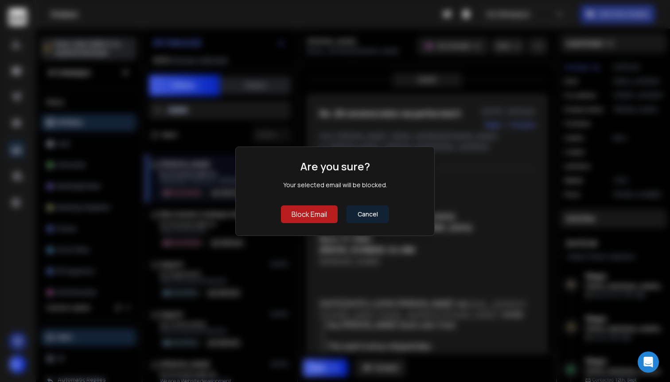
click at [321, 209] on button "Block Email" at bounding box center [309, 215] width 57 height 18
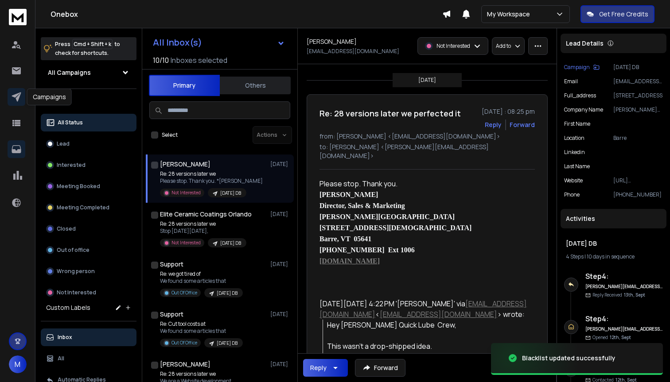
click at [16, 94] on icon at bounding box center [16, 96] width 9 height 9
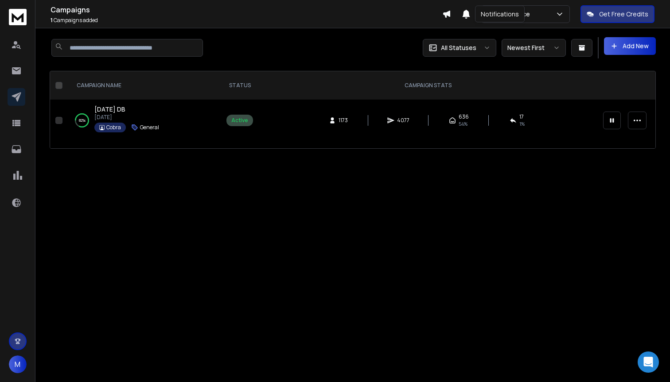
click at [500, 18] on div "Notifications" at bounding box center [500, 14] width 50 height 17
click at [533, 17] on p "My Workspace" at bounding box center [510, 14] width 47 height 9
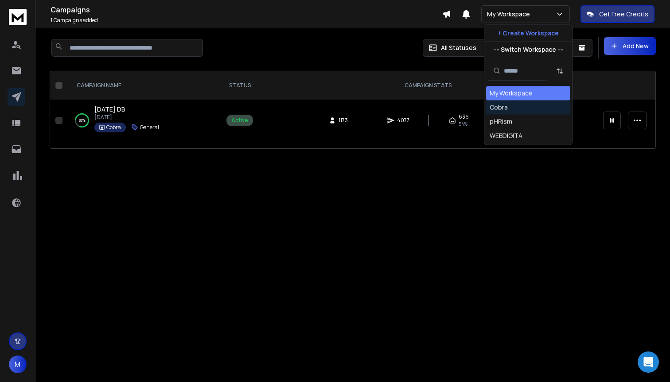
click at [508, 109] on div "Cobra" at bounding box center [528, 108] width 84 height 14
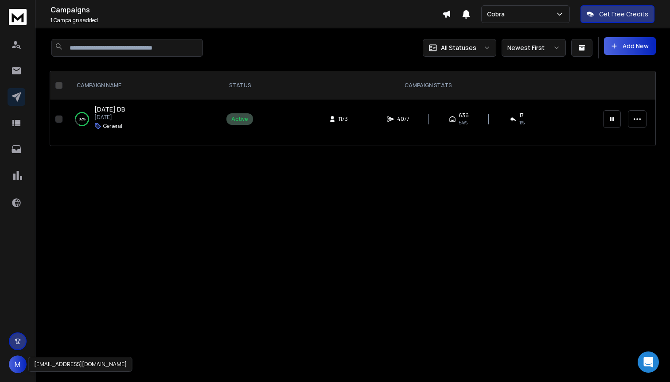
click at [21, 359] on span "M" at bounding box center [18, 365] width 18 height 18
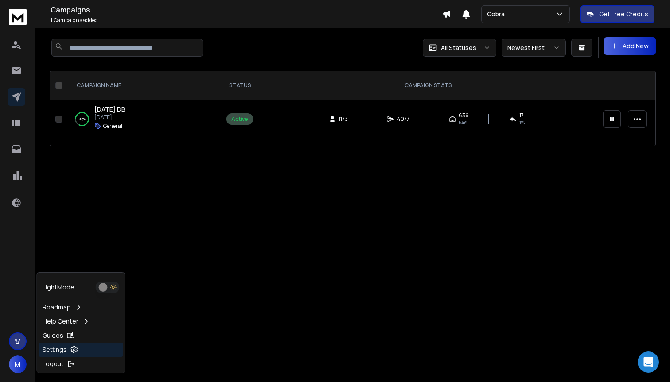
type button "on"
click at [58, 336] on p "Guides" at bounding box center [53, 335] width 21 height 9
